Goal: Task Accomplishment & Management: Use online tool/utility

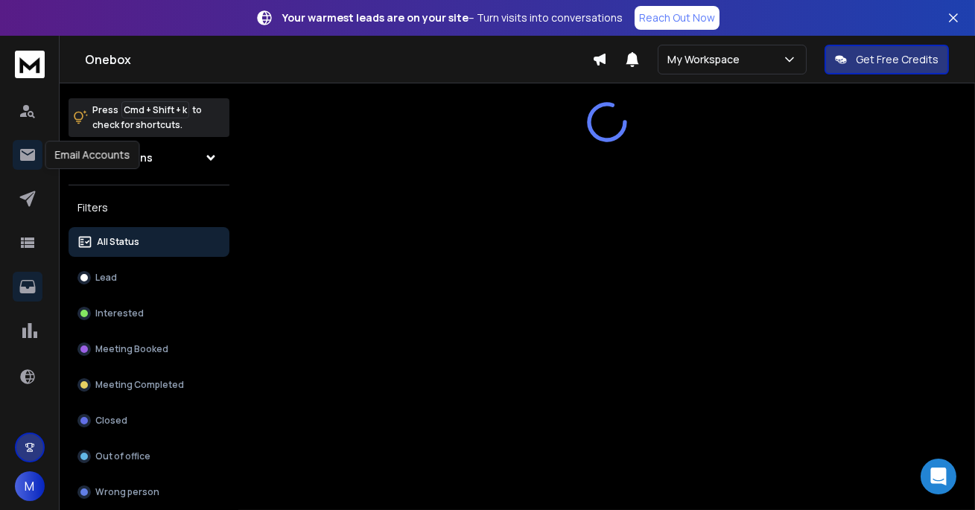
click at [28, 146] on icon at bounding box center [28, 155] width 18 height 18
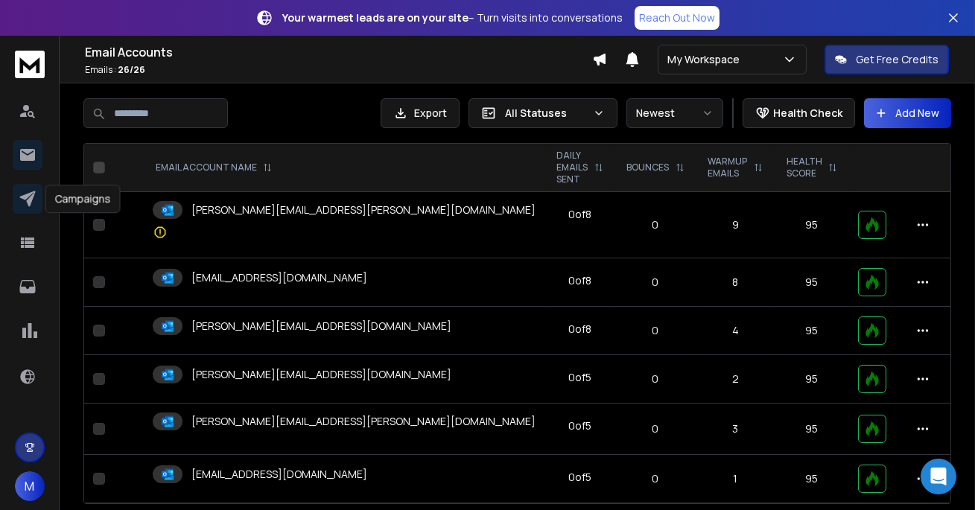
click at [23, 190] on icon at bounding box center [28, 199] width 18 height 18
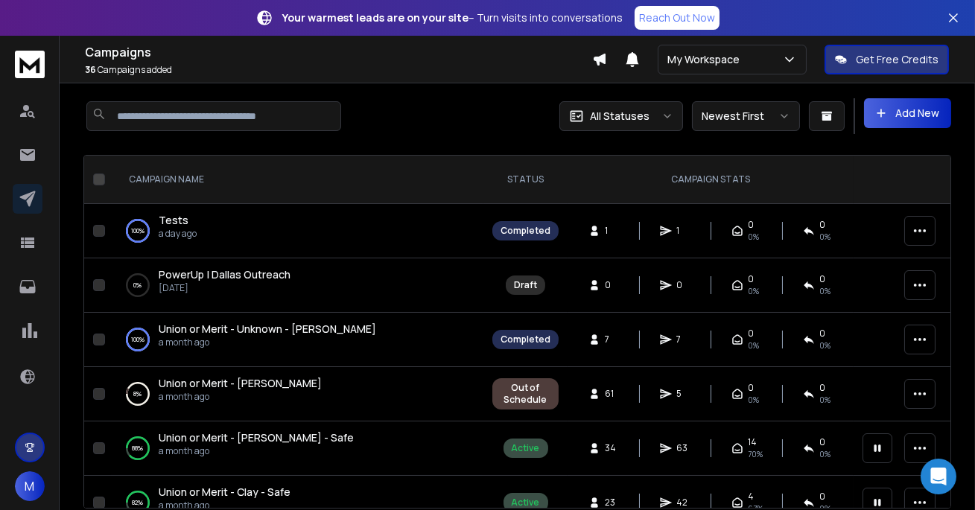
click at [915, 109] on button "Add New" at bounding box center [907, 113] width 87 height 30
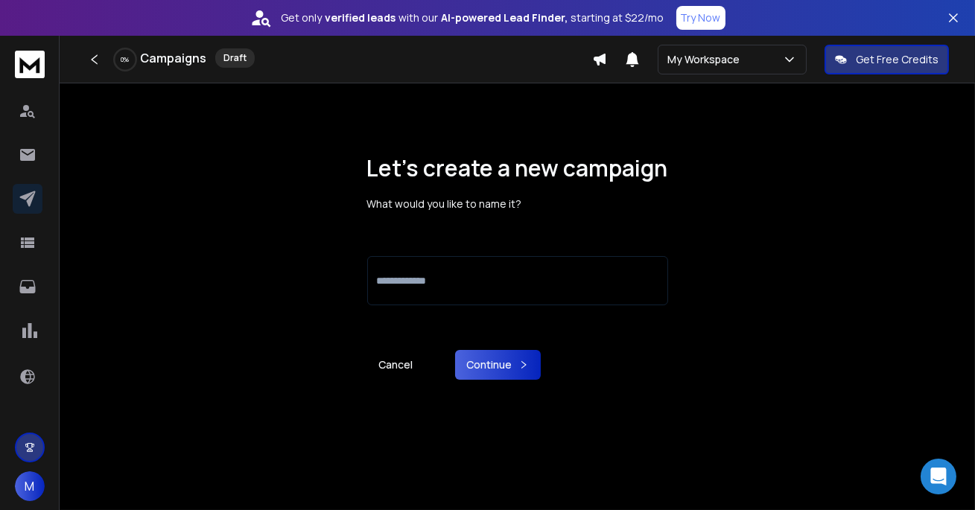
click at [432, 248] on form "Cancel Continue" at bounding box center [517, 302] width 301 height 153
click at [432, 267] on input at bounding box center [517, 280] width 301 height 49
type input "**********"
click at [501, 364] on button "Continue" at bounding box center [498, 365] width 86 height 30
